Goal: Communication & Community: Answer question/provide support

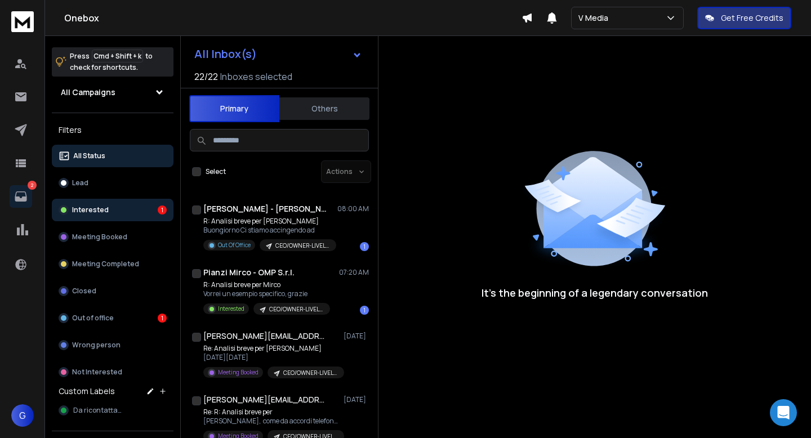
click at [107, 209] on button "Interested 1" at bounding box center [113, 210] width 122 height 23
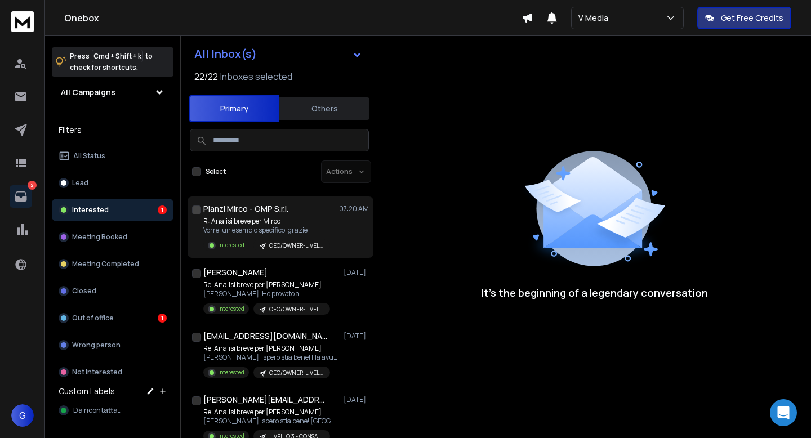
click at [264, 228] on p "Vorrei un esempio specifico, grazie" at bounding box center [266, 230] width 127 height 9
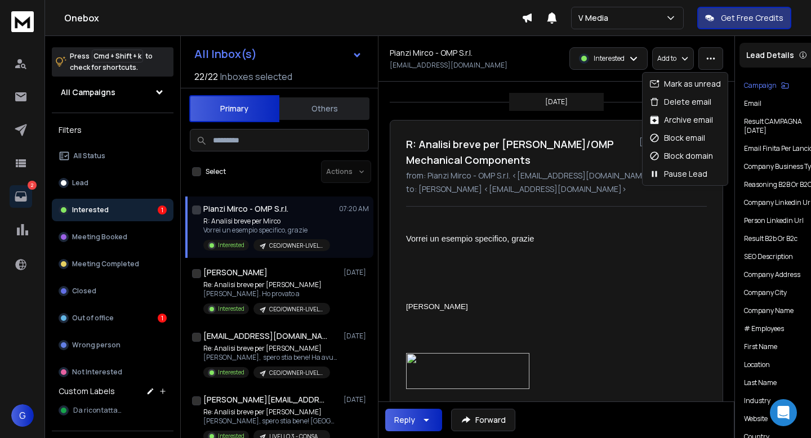
click at [712, 57] on icon "button" at bounding box center [711, 59] width 10 height 10
click at [677, 83] on div "Mark as unread" at bounding box center [686, 83] width 72 height 11
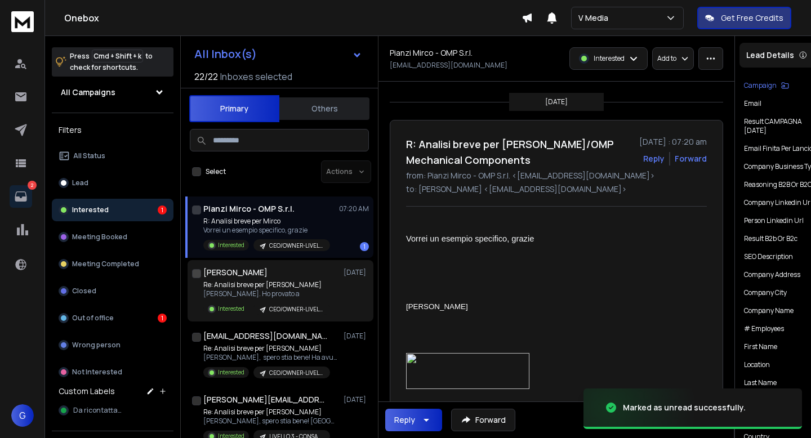
click at [309, 285] on p "Re: Analisi breve per [PERSON_NAME]" at bounding box center [266, 285] width 127 height 9
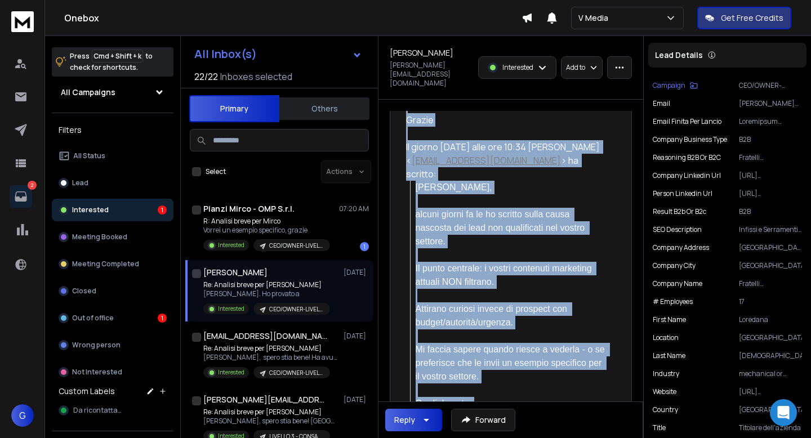
scroll to position [171, 0]
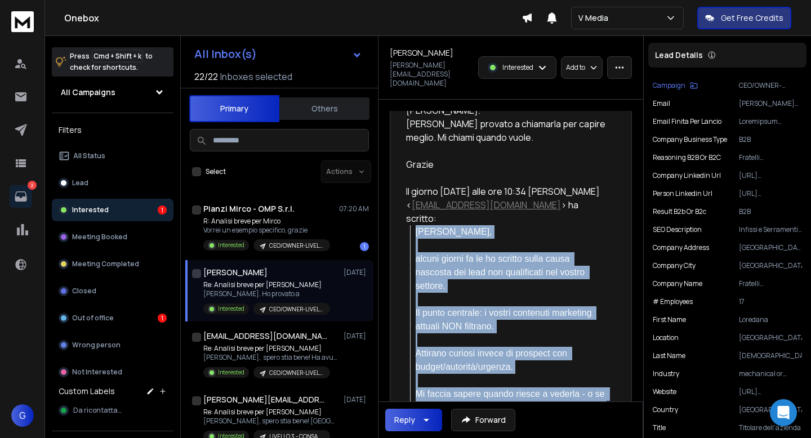
drag, startPoint x: 489, startPoint y: 251, endPoint x: 414, endPoint y: 216, distance: 82.2
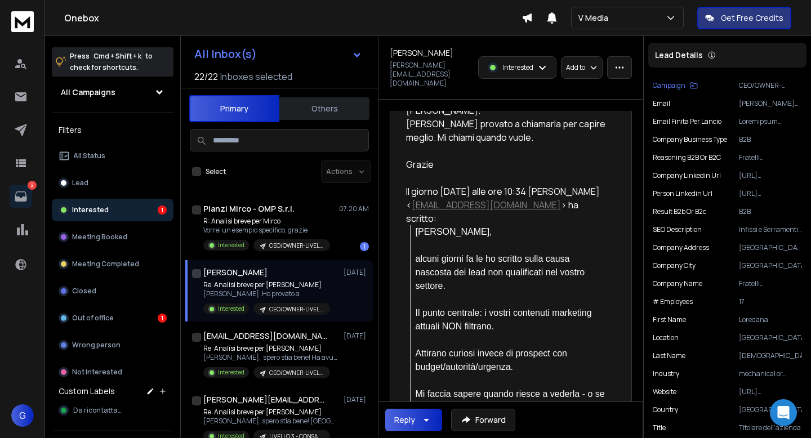
click at [452, 265] on div "alcuni giorni fa le ho scritto sulla causa nascosta dei lead non qualificati ne…" at bounding box center [511, 272] width 191 height 41
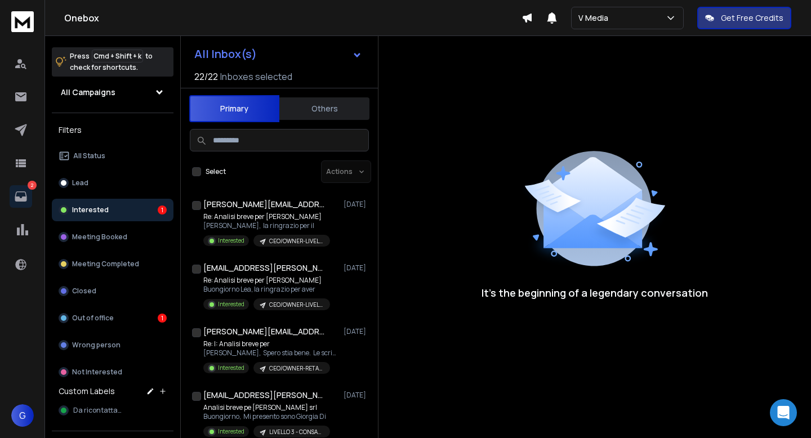
scroll to position [0, 0]
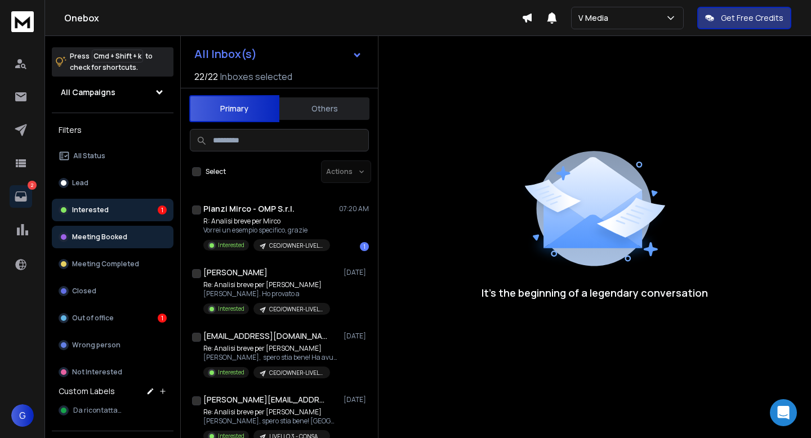
click at [110, 240] on p "Meeting Booked" at bounding box center [99, 237] width 55 height 9
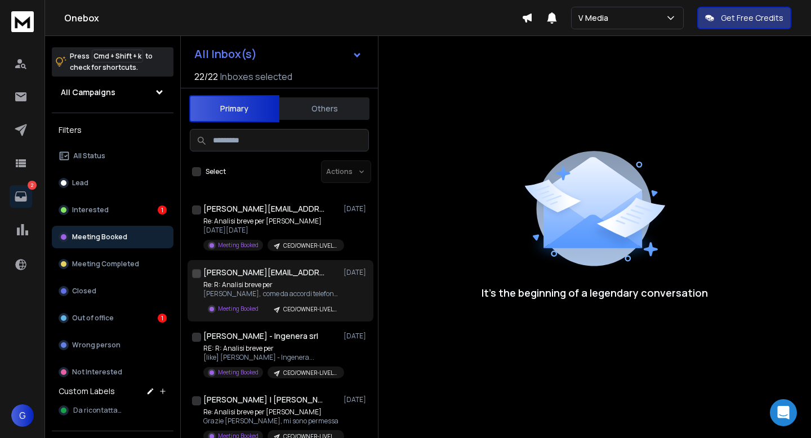
click at [262, 279] on div "m.pattarini@eurotis.it 11 Sep Re: R: Analisi breve per Buongiorno Monica, come …" at bounding box center [286, 291] width 166 height 48
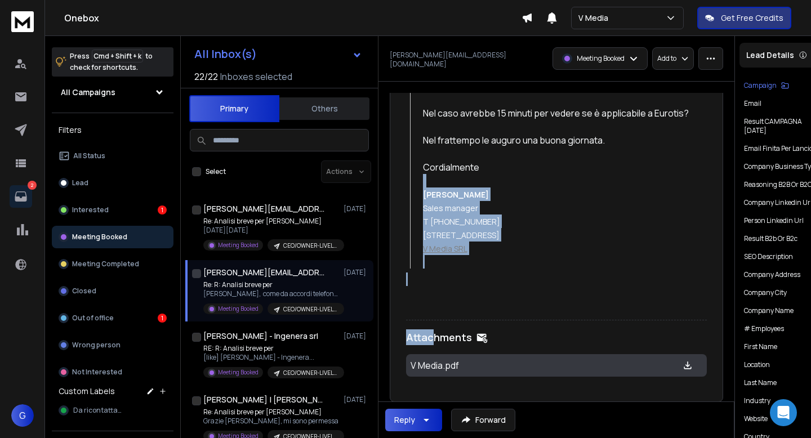
scroll to position [1590, 0]
drag, startPoint x: 491, startPoint y: 316, endPoint x: 432, endPoint y: 286, distance: 65.8
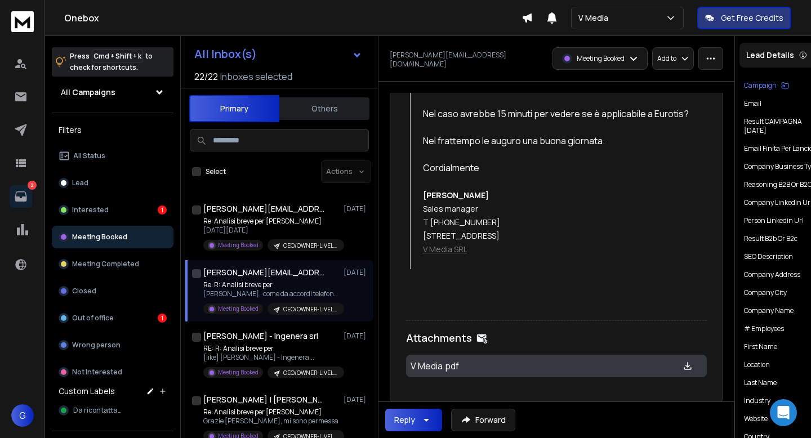
click at [508, 273] on div at bounding box center [552, 280] width 292 height 14
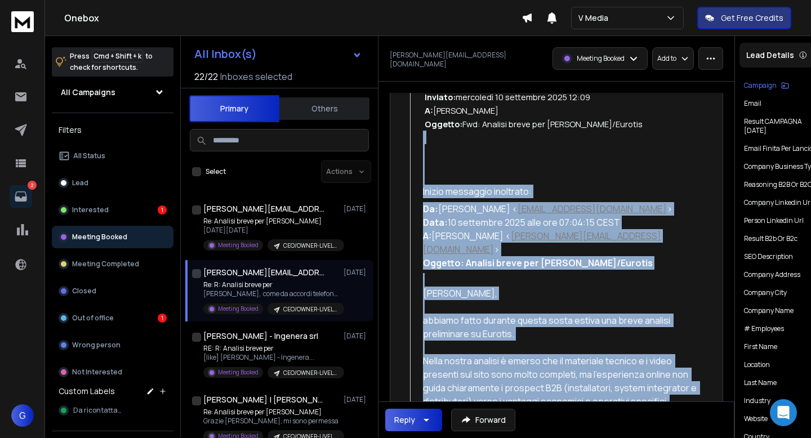
scroll to position [900, 0]
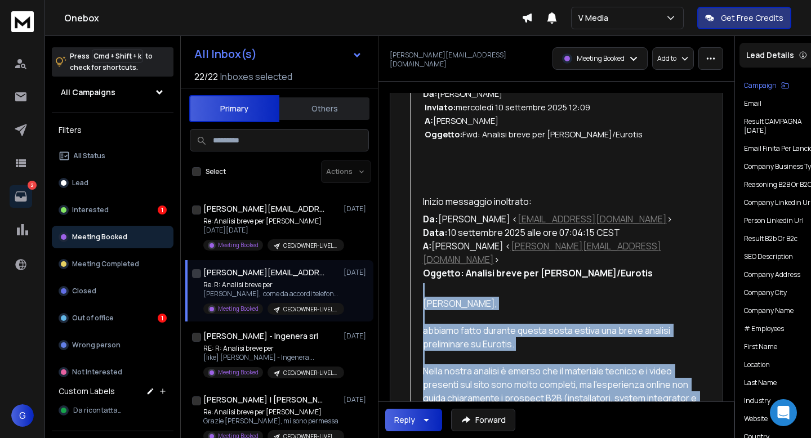
drag, startPoint x: 481, startPoint y: 375, endPoint x: 417, endPoint y: 239, distance: 149.7
click at [417, 239] on div "Buongiorno Giorgia, abbiamo ricevuto la vostra breve analisi e ho provato a con…" at bounding box center [554, 276] width 288 height 1368
copy div "﻿ Buongiorno Matteo, abbiamo fatto durante questa sosta estiva una breve analis…"
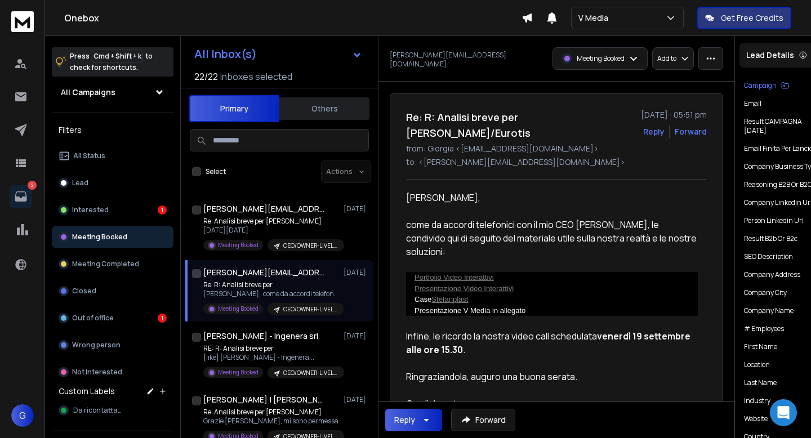
scroll to position [0, 0]
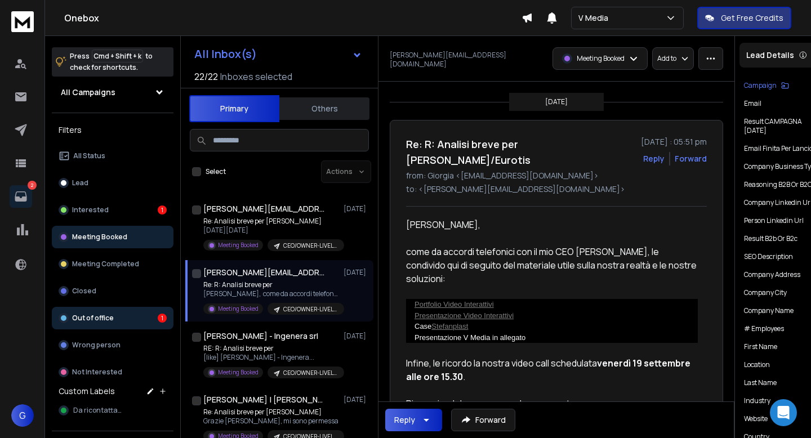
click at [113, 320] on button "Out of office 1" at bounding box center [113, 318] width 122 height 23
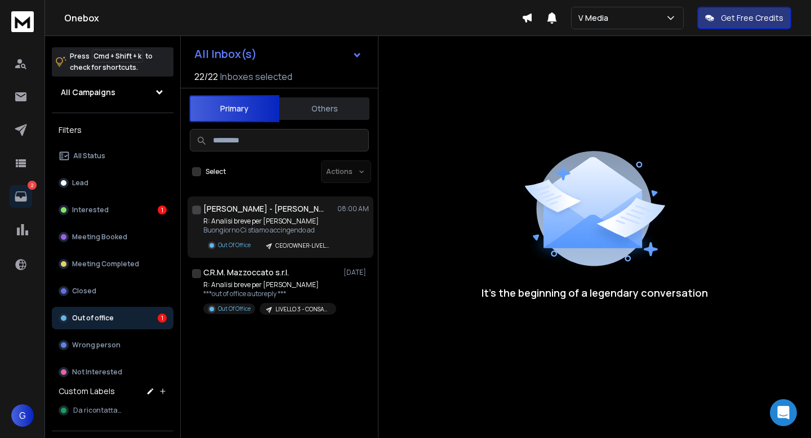
click at [242, 232] on p "Buongiorno Ci stiamo accingendo ad" at bounding box center [269, 230] width 133 height 9
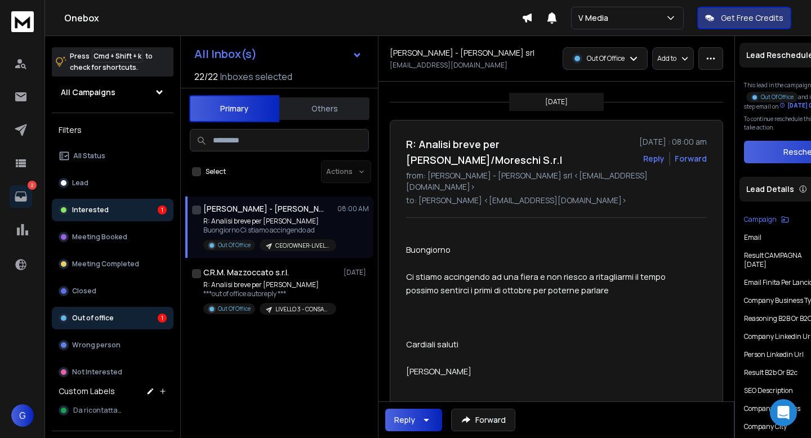
click at [130, 212] on button "Interested 1" at bounding box center [113, 210] width 122 height 23
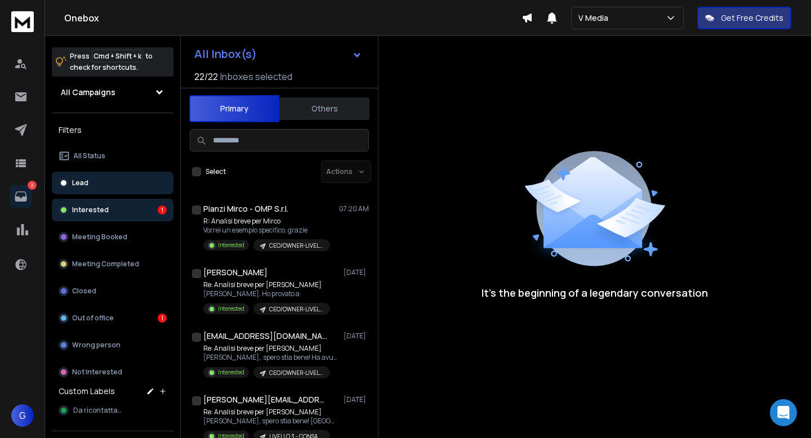
click at [87, 189] on button "Lead" at bounding box center [113, 183] width 122 height 23
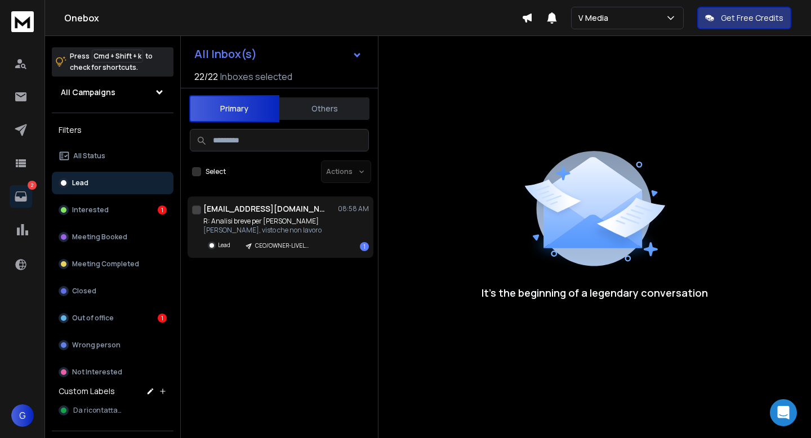
click at [275, 223] on p "R: Analisi breve per [PERSON_NAME]" at bounding box center [262, 221] width 118 height 9
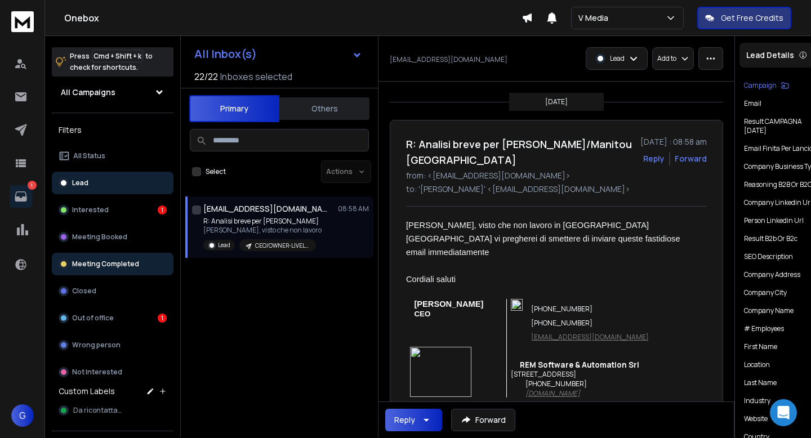
click at [131, 265] on p "Meeting Completed" at bounding box center [105, 264] width 67 height 9
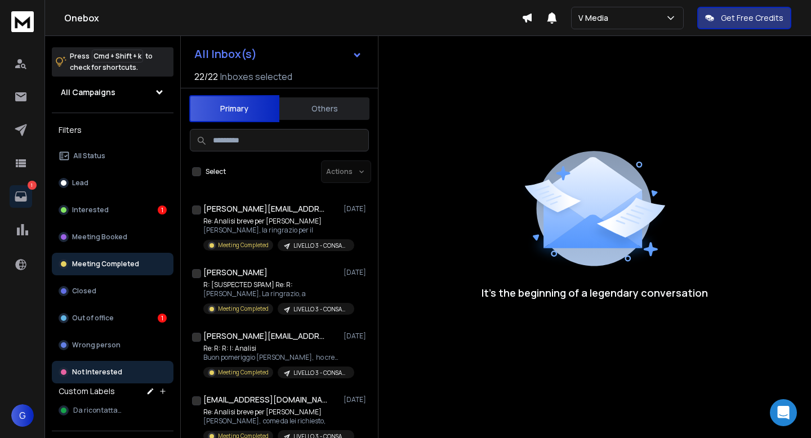
click at [114, 380] on button "Not Interested" at bounding box center [113, 372] width 122 height 23
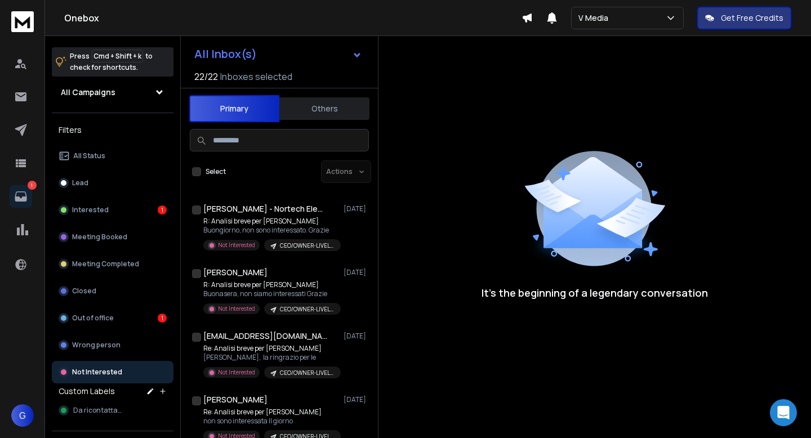
click at [110, 411] on span "Da ricontattare" at bounding box center [98, 410] width 51 height 9
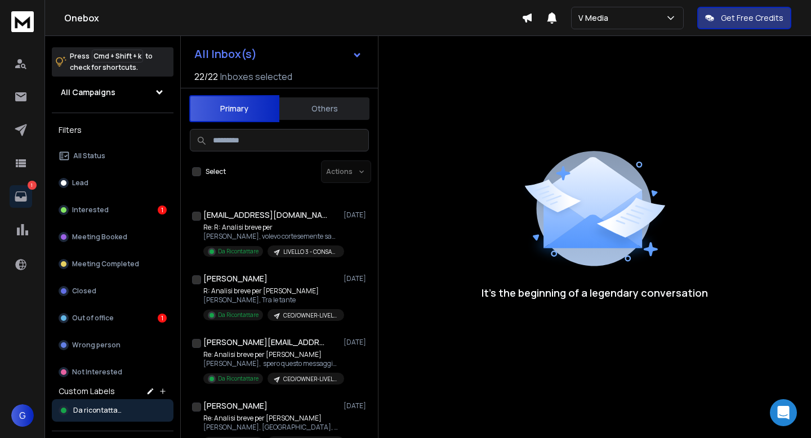
scroll to position [249, 0]
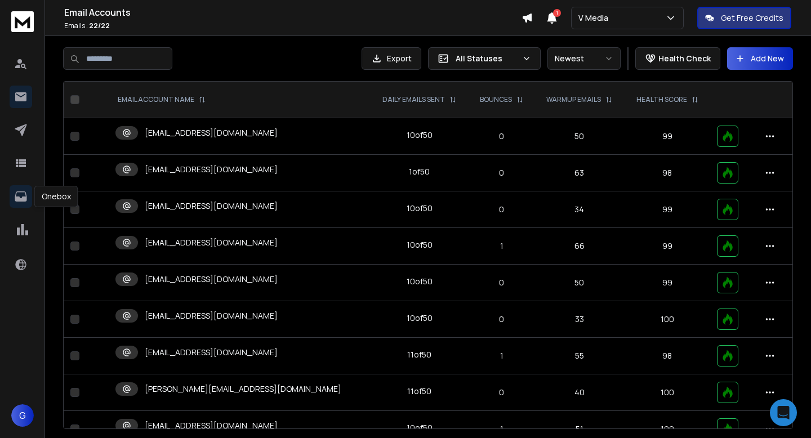
click at [25, 197] on icon at bounding box center [21, 197] width 12 height 10
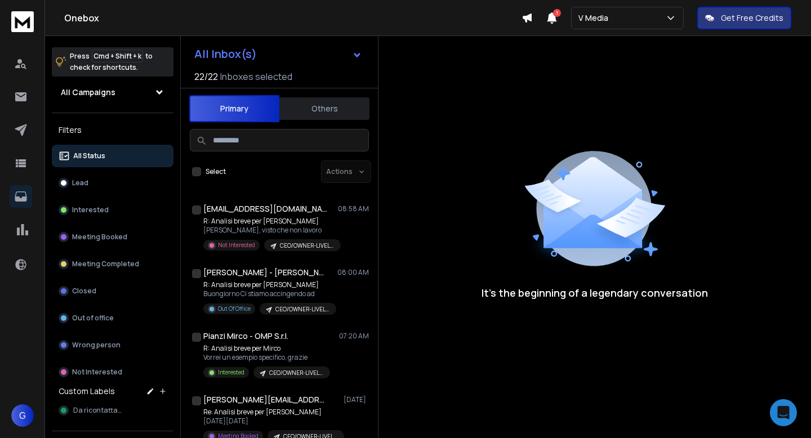
click at [89, 319] on p "Out of office" at bounding box center [93, 318] width 42 height 9
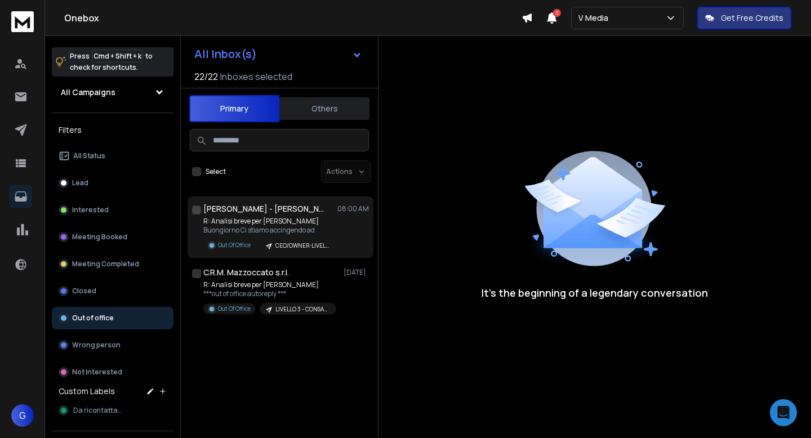
click at [255, 225] on p "R: Analisi breve per [PERSON_NAME]" at bounding box center [269, 221] width 133 height 9
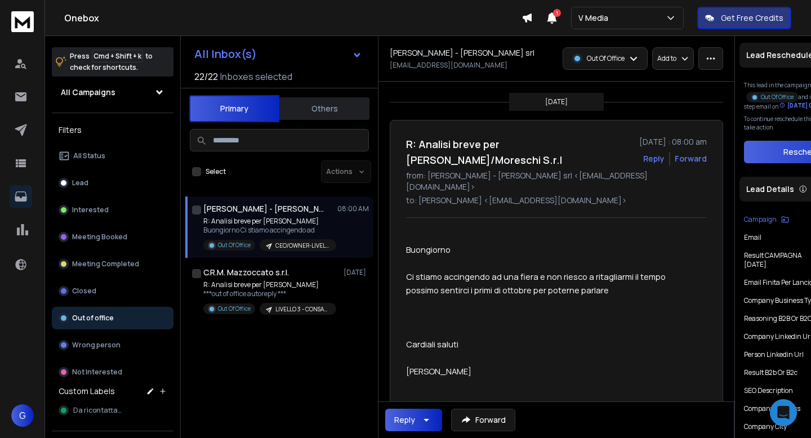
drag, startPoint x: 455, startPoint y: 161, endPoint x: 524, endPoint y: 157, distance: 68.9
click at [524, 157] on h1 "R: Analisi breve per [PERSON_NAME]/Moreschi S.r.l" at bounding box center [519, 152] width 227 height 32
drag, startPoint x: 562, startPoint y: 175, endPoint x: 668, endPoint y: 174, distance: 105.4
click at [668, 174] on p "from: [PERSON_NAME] - [PERSON_NAME] srl <[EMAIL_ADDRESS][DOMAIN_NAME]>" at bounding box center [556, 181] width 301 height 23
copy p "[EMAIL_ADDRESS][DOMAIN_NAME]"
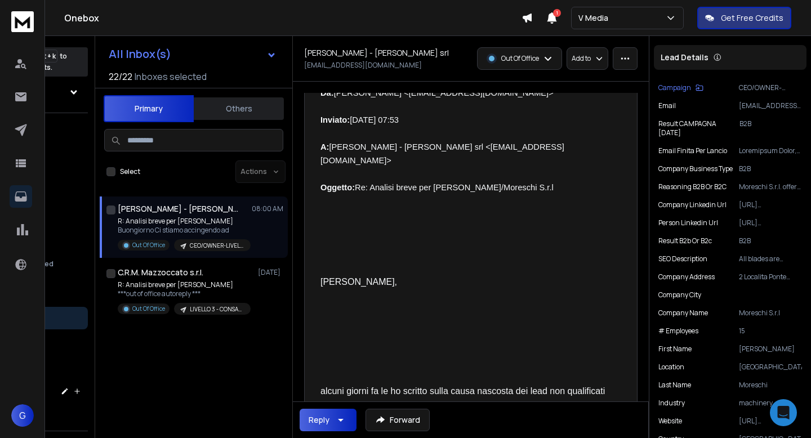
scroll to position [788, 0]
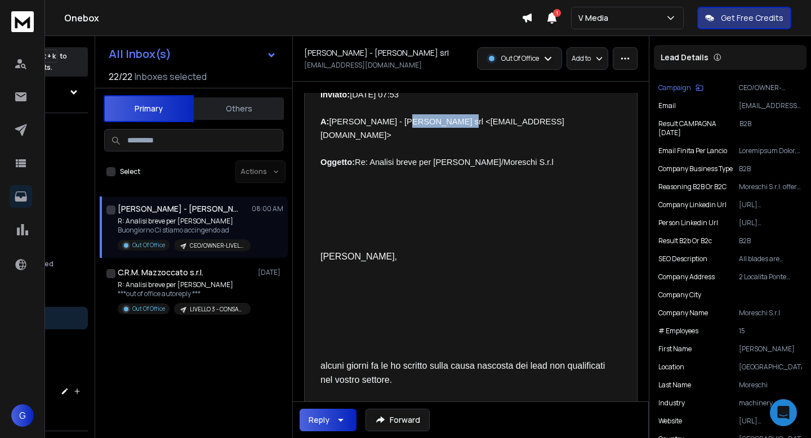
drag, startPoint x: 394, startPoint y: 180, endPoint x: 446, endPoint y: 177, distance: 52.0
click at [446, 167] on span "[PERSON_NAME] <[EMAIL_ADDRESS][DOMAIN_NAME]> Inviato: [DATE] 07:53 A: [PERSON_N…" at bounding box center [443, 115] width 244 height 104
copy span "Mole Moreschi"
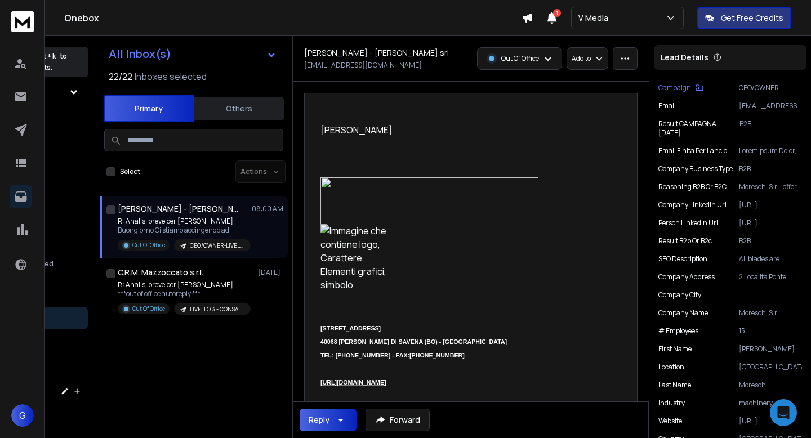
scroll to position [0, 0]
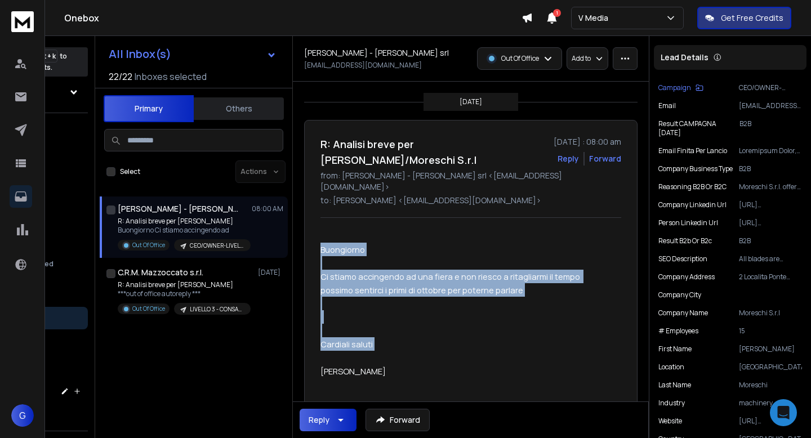
drag, startPoint x: 312, startPoint y: 238, endPoint x: 379, endPoint y: 343, distance: 124.1
copy div "Buongiorno Ci stiamo accingendo ad una fiera e non riesco a ritagliarmi il temp…"
click at [318, 417] on div "Reply" at bounding box center [319, 420] width 21 height 11
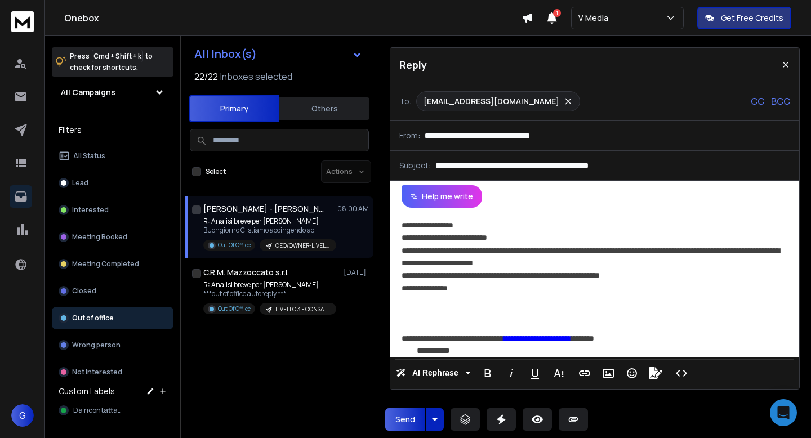
click at [471, 226] on p "**********" at bounding box center [593, 225] width 383 height 12
click at [495, 230] on p "**********" at bounding box center [593, 225] width 383 height 12
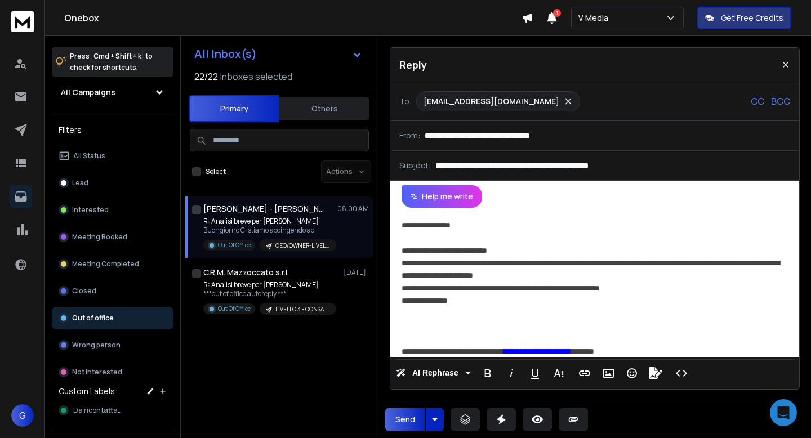
click at [503, 252] on p "**********" at bounding box center [593, 264] width 383 height 38
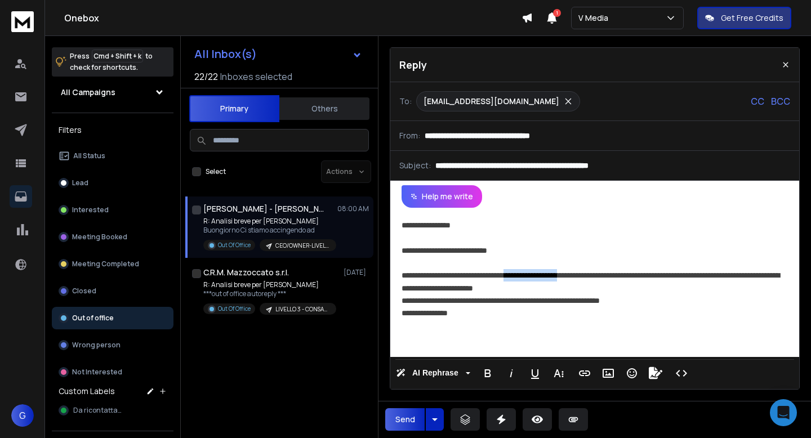
drag, startPoint x: 531, startPoint y: 276, endPoint x: 585, endPoint y: 273, distance: 54.2
click at [585, 273] on p "**********" at bounding box center [593, 276] width 383 height 38
click at [569, 272] on p "**********" at bounding box center [593, 276] width 383 height 38
click at [555, 290] on p "**********" at bounding box center [593, 276] width 383 height 38
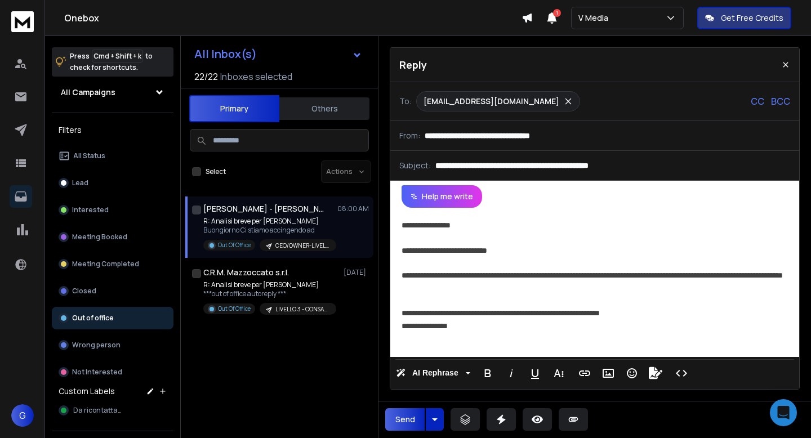
click at [449, 317] on p "**********" at bounding box center [593, 313] width 383 height 12
click at [670, 317] on p "**********" at bounding box center [593, 313] width 383 height 12
drag, startPoint x: 542, startPoint y: 315, endPoint x: 609, endPoint y: 318, distance: 67.1
click at [609, 318] on p "**********" at bounding box center [593, 313] width 383 height 12
click at [411, 252] on p "**********" at bounding box center [593, 251] width 383 height 12
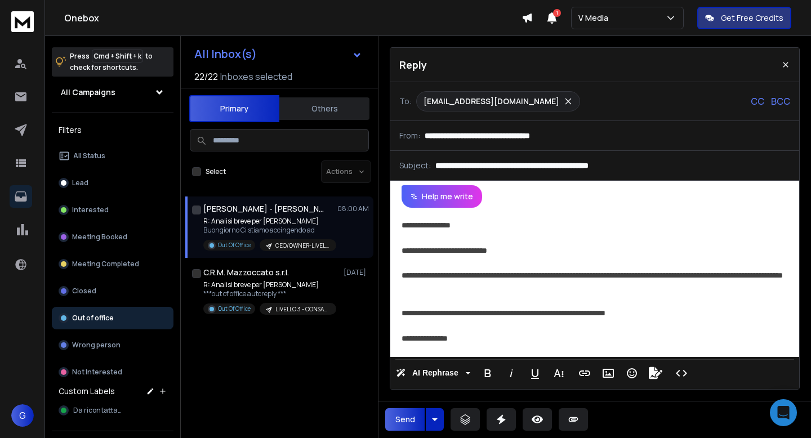
click at [462, 250] on p "**********" at bounding box center [593, 251] width 383 height 12
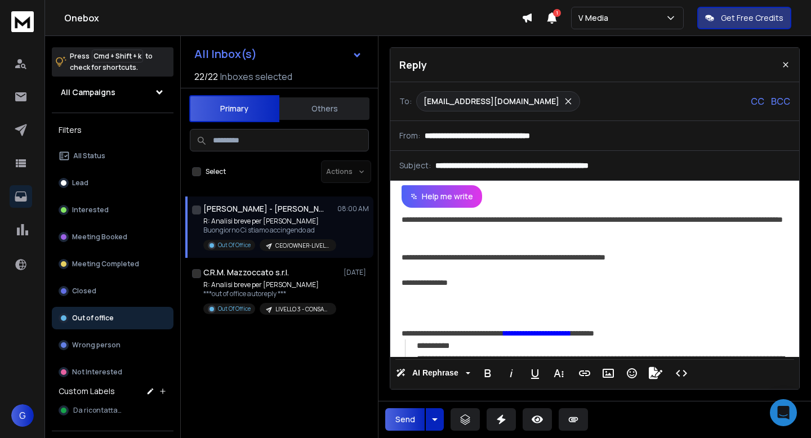
scroll to position [56, 0]
drag, startPoint x: 551, startPoint y: 257, endPoint x: 602, endPoint y: 259, distance: 51.3
click at [602, 259] on p "**********" at bounding box center [593, 257] width 383 height 12
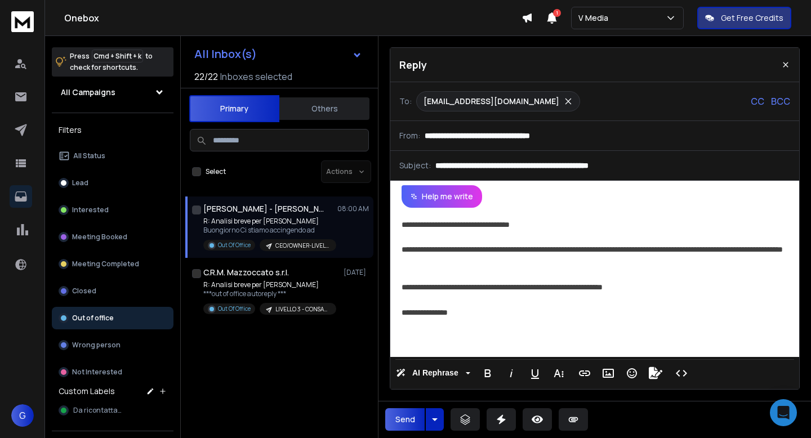
scroll to position [28, 0]
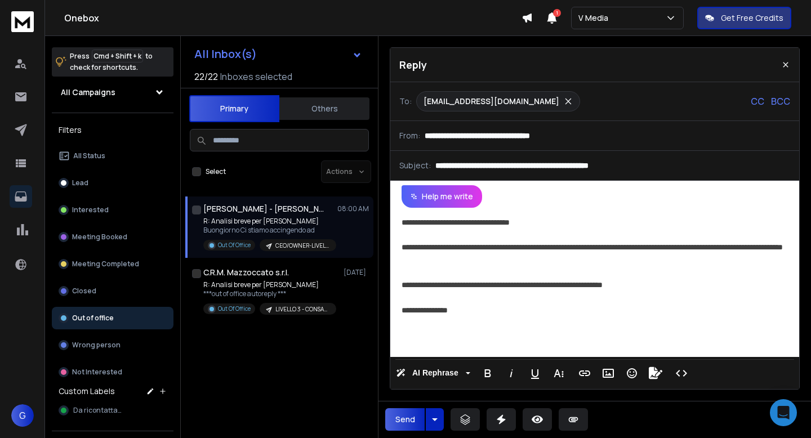
click at [658, 249] on p "**********" at bounding box center [593, 248] width 383 height 38
click at [410, 418] on button "Send" at bounding box center [404, 420] width 39 height 23
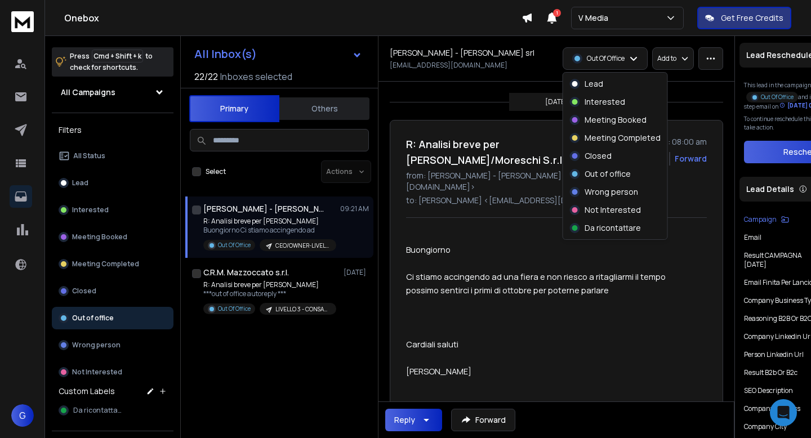
click at [632, 59] on icon at bounding box center [633, 58] width 9 height 9
click at [617, 227] on p "Da ricontattare" at bounding box center [613, 228] width 56 height 11
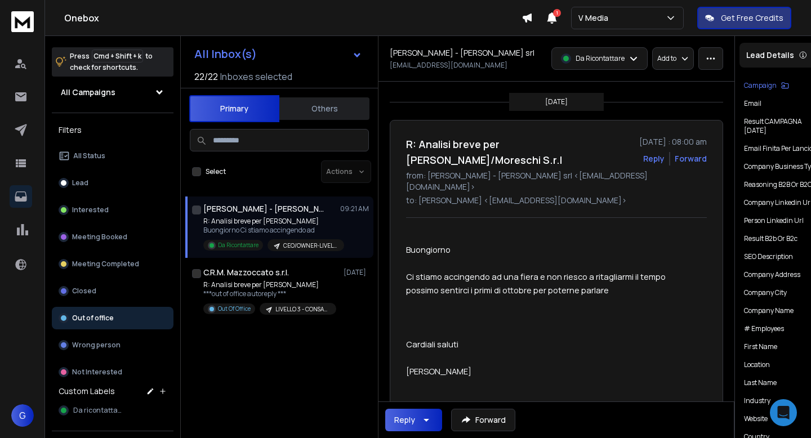
click at [100, 411] on span "Da ricontattare" at bounding box center [98, 410] width 51 height 9
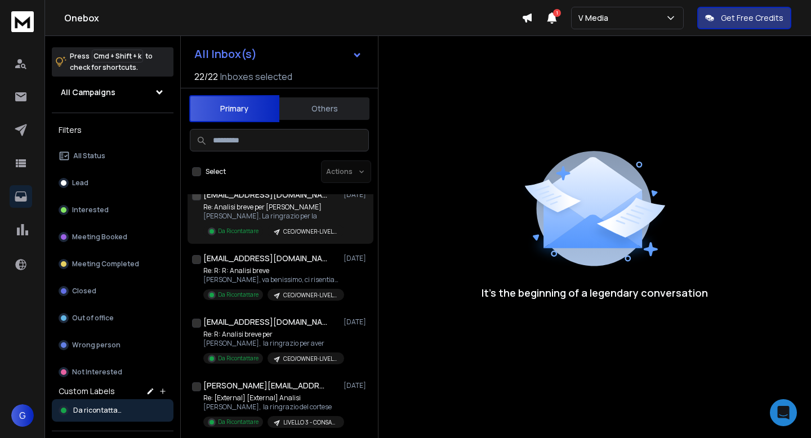
scroll to position [0, 0]
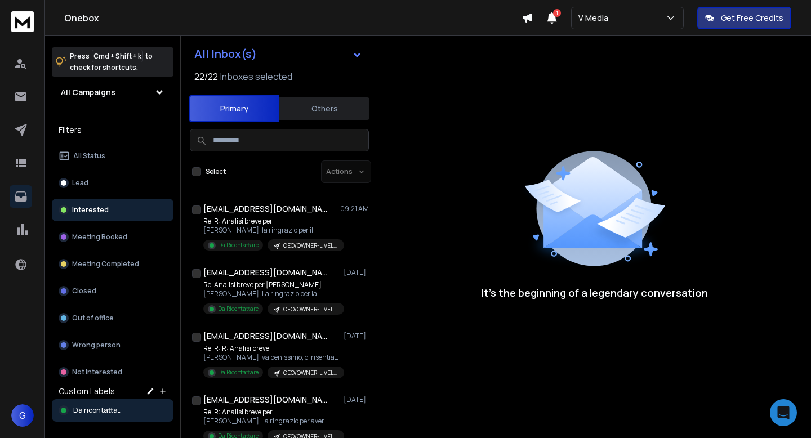
click at [92, 212] on p "Interested" at bounding box center [90, 210] width 37 height 9
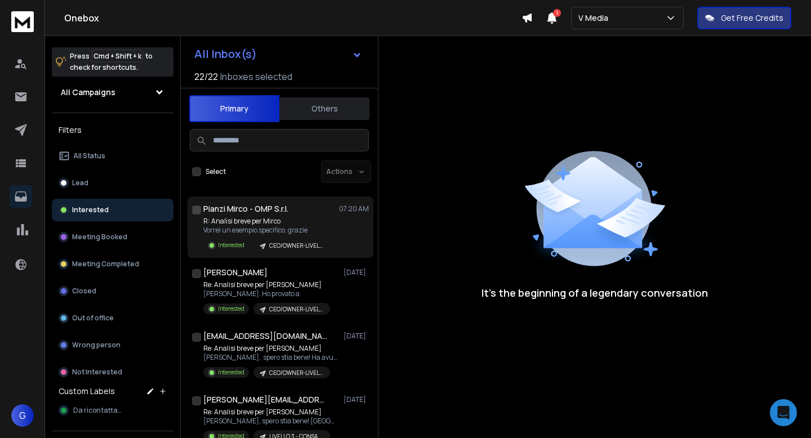
click at [261, 217] on p "R: Analisi breve per Mirco" at bounding box center [266, 221] width 127 height 9
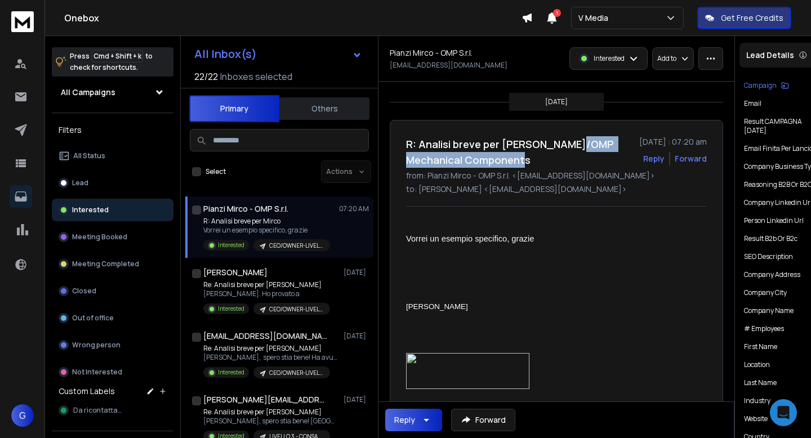
drag, startPoint x: 563, startPoint y: 146, endPoint x: 563, endPoint y: 157, distance: 10.7
click at [563, 157] on h1 "R: Analisi breve per [PERSON_NAME]/OMP Mechanical Components" at bounding box center [519, 152] width 227 height 32
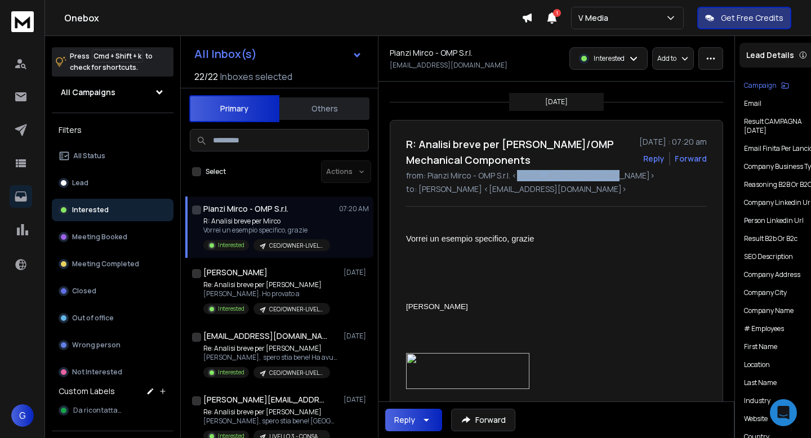
drag, startPoint x: 518, startPoint y: 176, endPoint x: 606, endPoint y: 176, distance: 87.9
click at [606, 176] on p "from: Pianzi Mirco - OMP S.r.l. <[EMAIL_ADDRESS][DOMAIN_NAME]>" at bounding box center [556, 175] width 301 height 11
copy p "[EMAIL_ADDRESS][DOMAIN_NAME]"
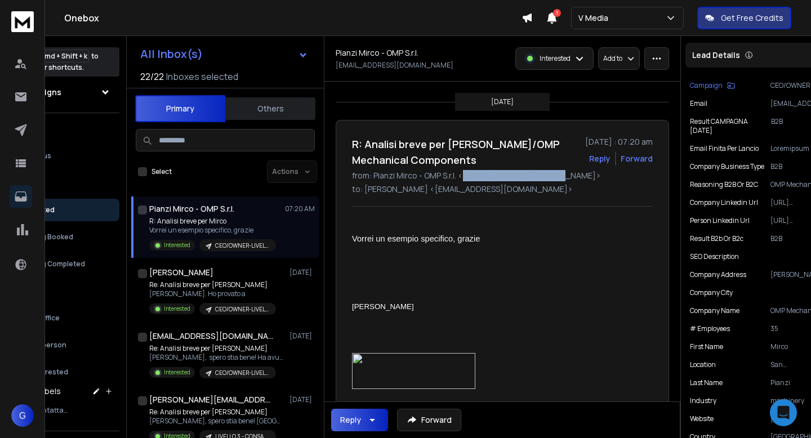
scroll to position [0, 92]
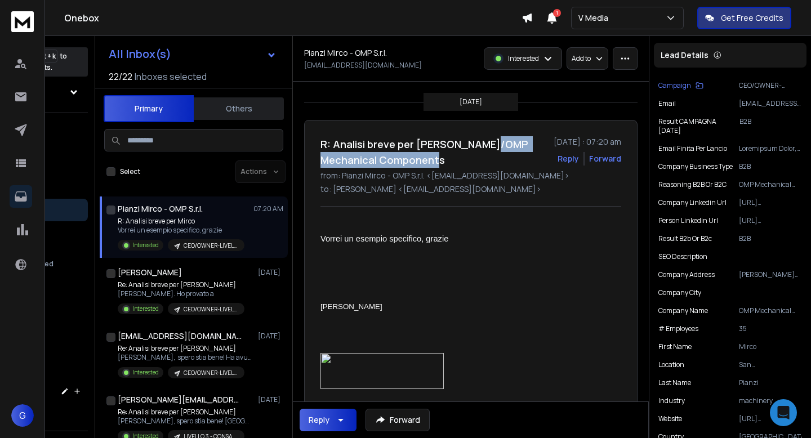
drag, startPoint x: 472, startPoint y: 145, endPoint x: 478, endPoint y: 156, distance: 12.9
click at [478, 156] on h1 "R: Analisi breve per [PERSON_NAME]/OMP Mechanical Components" at bounding box center [434, 152] width 227 height 32
copy h1 "OMP Mechanical Components"
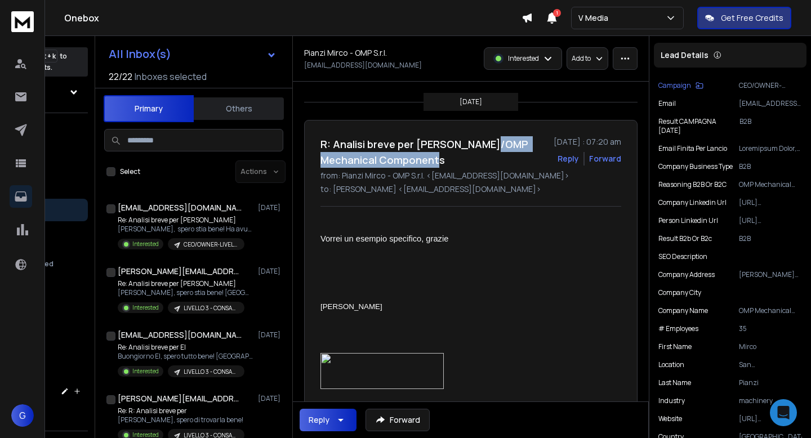
scroll to position [0, 0]
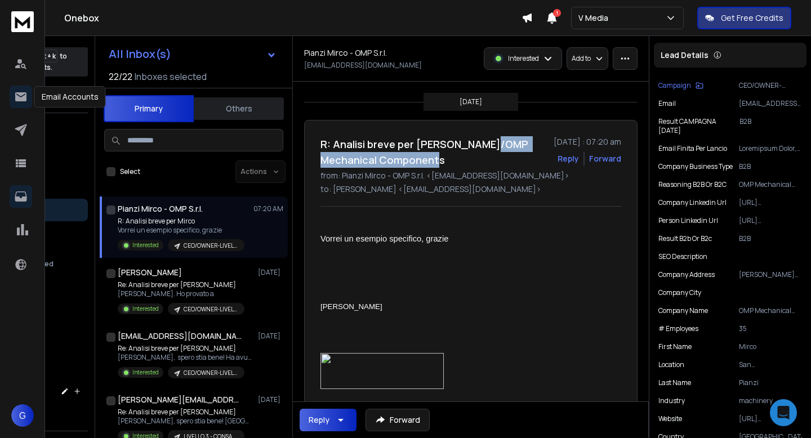
click at [21, 99] on icon at bounding box center [20, 96] width 11 height 9
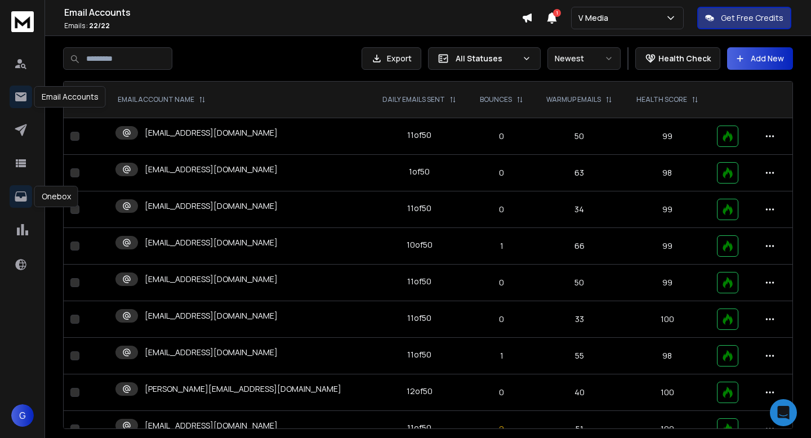
click at [20, 197] on icon at bounding box center [21, 197] width 14 height 14
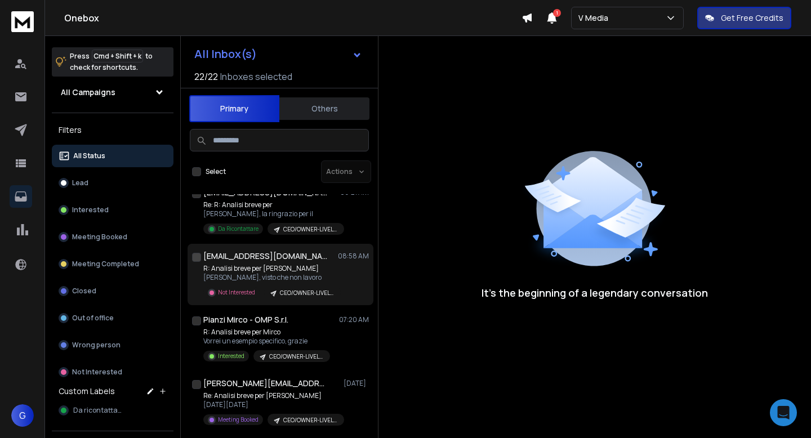
scroll to position [23, 0]
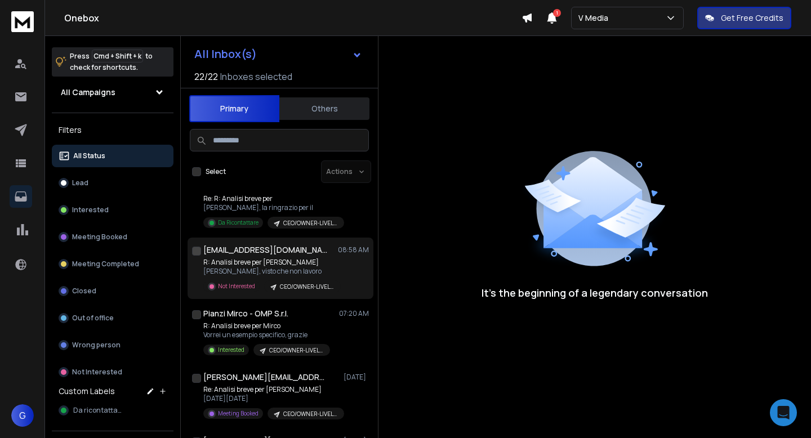
click at [267, 264] on p "R: Analisi breve per [PERSON_NAME]" at bounding box center [270, 262] width 135 height 9
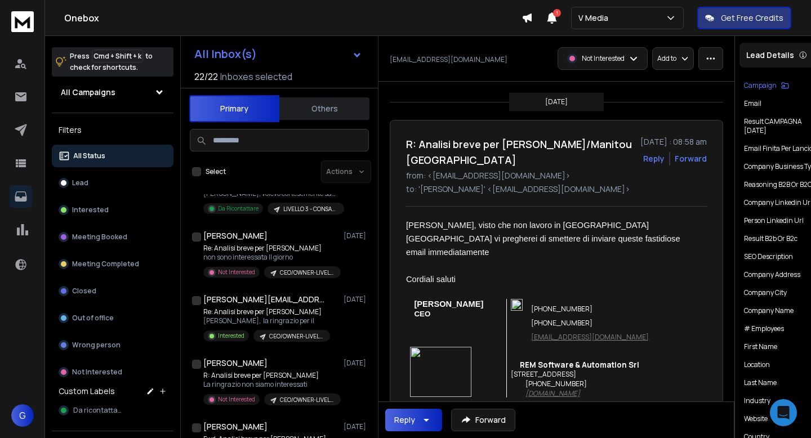
scroll to position [1194, 0]
